Goal: Navigation & Orientation: Find specific page/section

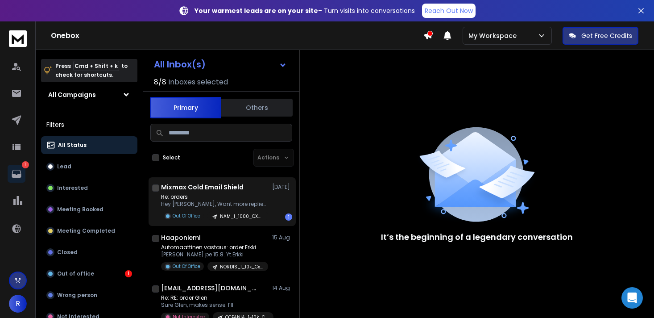
click at [216, 191] on div "Mixmax Cold Email Shield 18 Aug Re: orders Hey Ricardo, Want more replies to Ou…" at bounding box center [226, 202] width 131 height 38
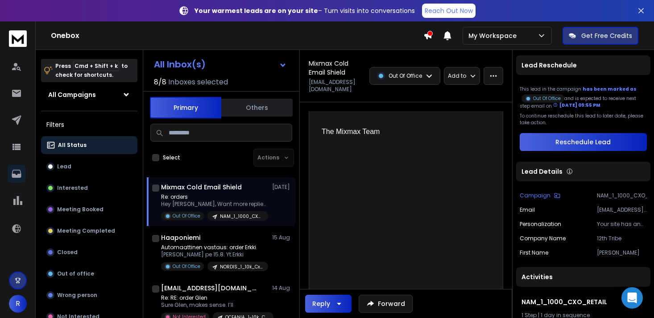
scroll to position [522, 0]
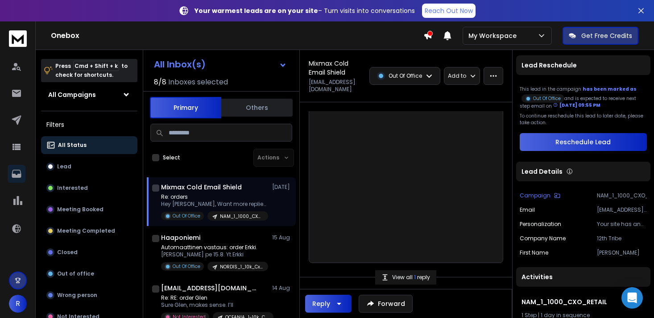
click at [408, 274] on p "View all 1 reply" at bounding box center [411, 277] width 38 height 7
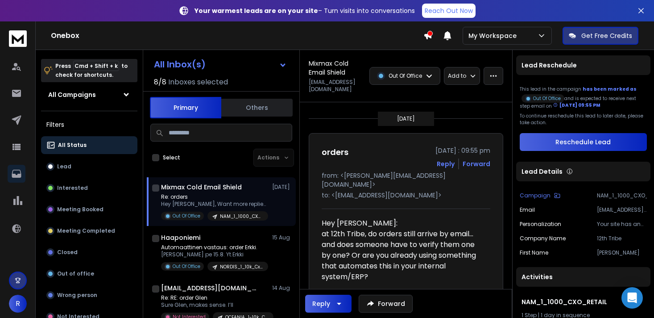
scroll to position [681, 0]
click at [408, 83] on div "Mixmax Cold Email Shield Mixmax Cold Email Shield shield@mixmax.com Out Of Offi…" at bounding box center [406, 76] width 195 height 34
click at [403, 75] on p "Out Of Office" at bounding box center [405, 75] width 33 height 7
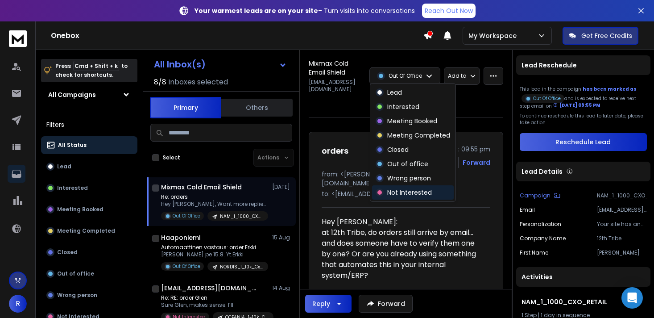
click at [409, 189] on p "Not Interested" at bounding box center [409, 192] width 45 height 9
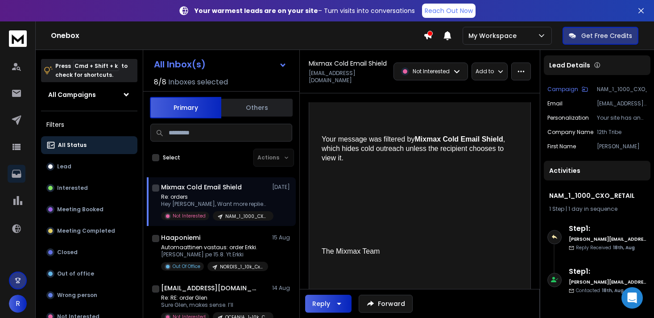
scroll to position [350, 0]
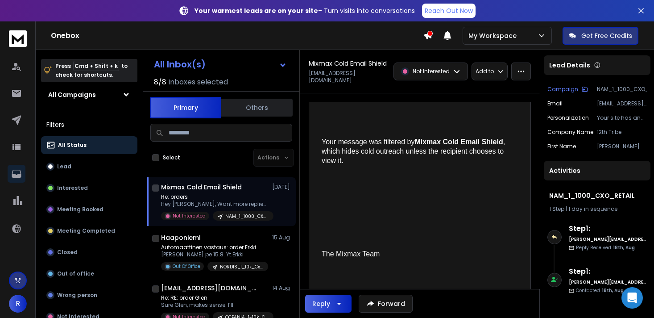
click at [454, 249] on div "The Mixmax Team" at bounding box center [416, 253] width 189 height 9
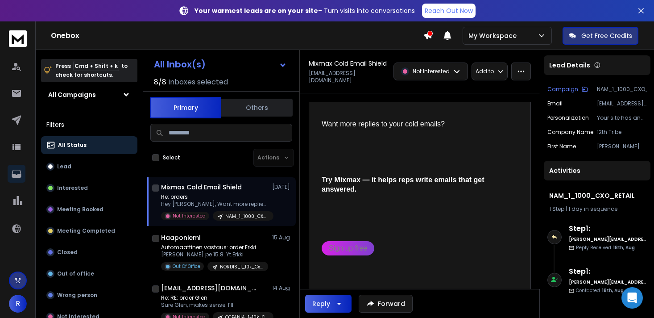
scroll to position [175, 0]
click at [370, 176] on div "Try Mixmax — it helps reps write emails that get answered." at bounding box center [416, 185] width 189 height 19
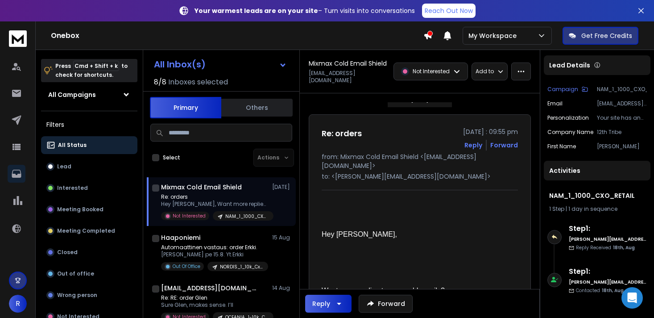
scroll to position [8, 0]
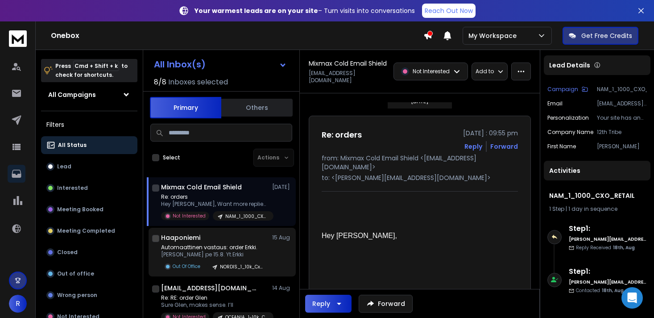
click at [190, 248] on p "Automaattinen vastaus: order Erkki." at bounding box center [214, 247] width 107 height 7
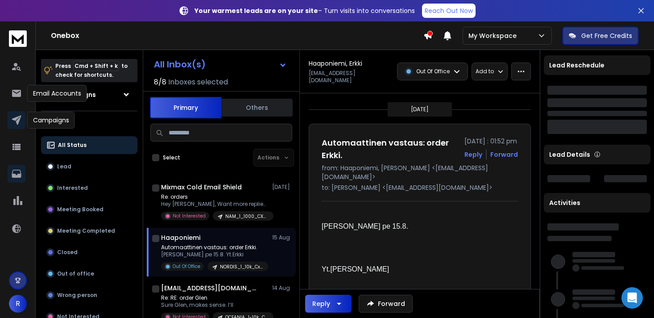
click at [15, 113] on link at bounding box center [17, 120] width 18 height 18
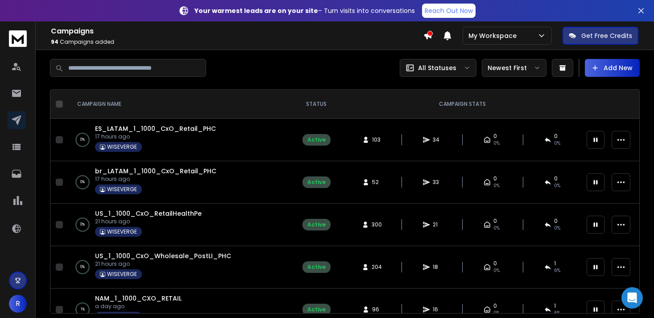
scroll to position [4, 0]
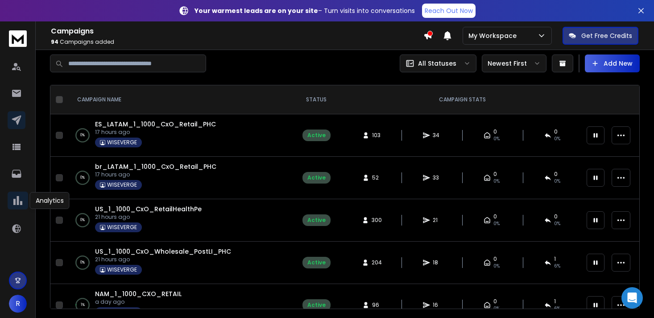
click at [22, 204] on icon at bounding box center [17, 200] width 9 height 9
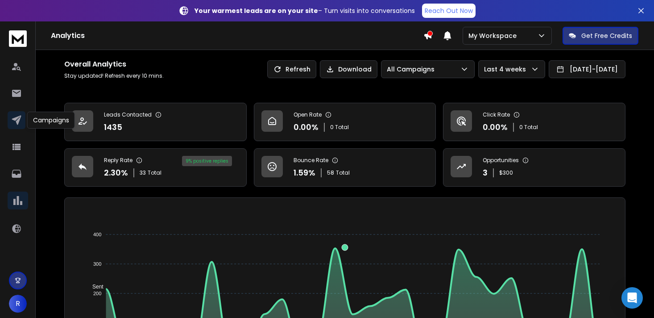
click at [16, 119] on icon at bounding box center [16, 119] width 9 height 9
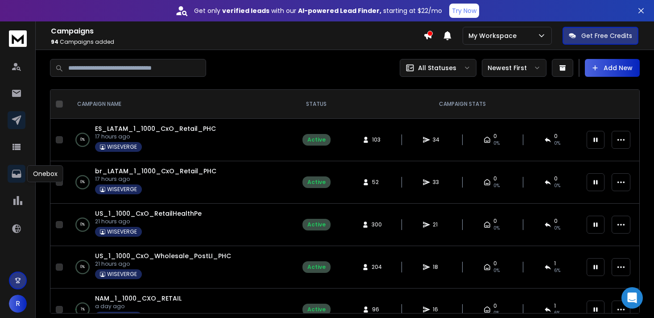
click at [17, 174] on icon at bounding box center [16, 174] width 9 height 8
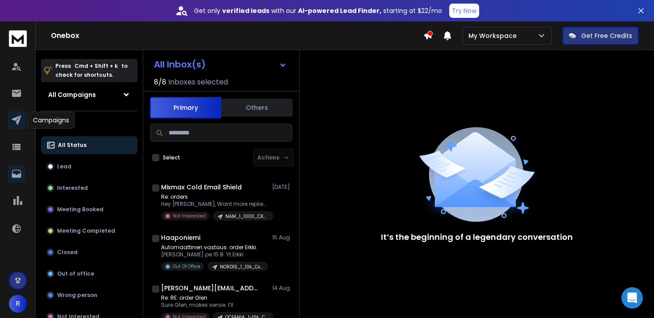
click at [17, 115] on icon at bounding box center [16, 120] width 11 height 11
